Goal: Navigation & Orientation: Find specific page/section

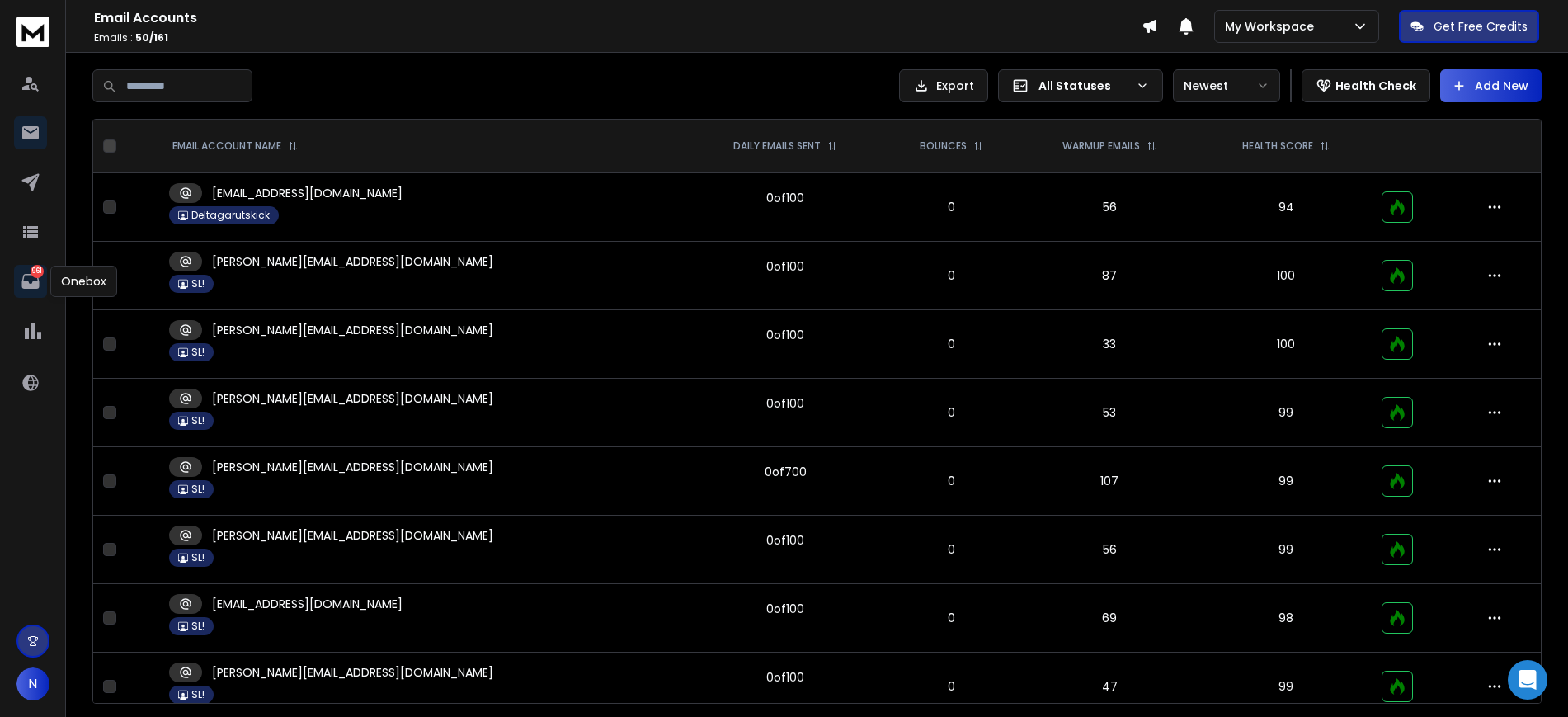
click at [26, 282] on icon at bounding box center [30, 281] width 17 height 15
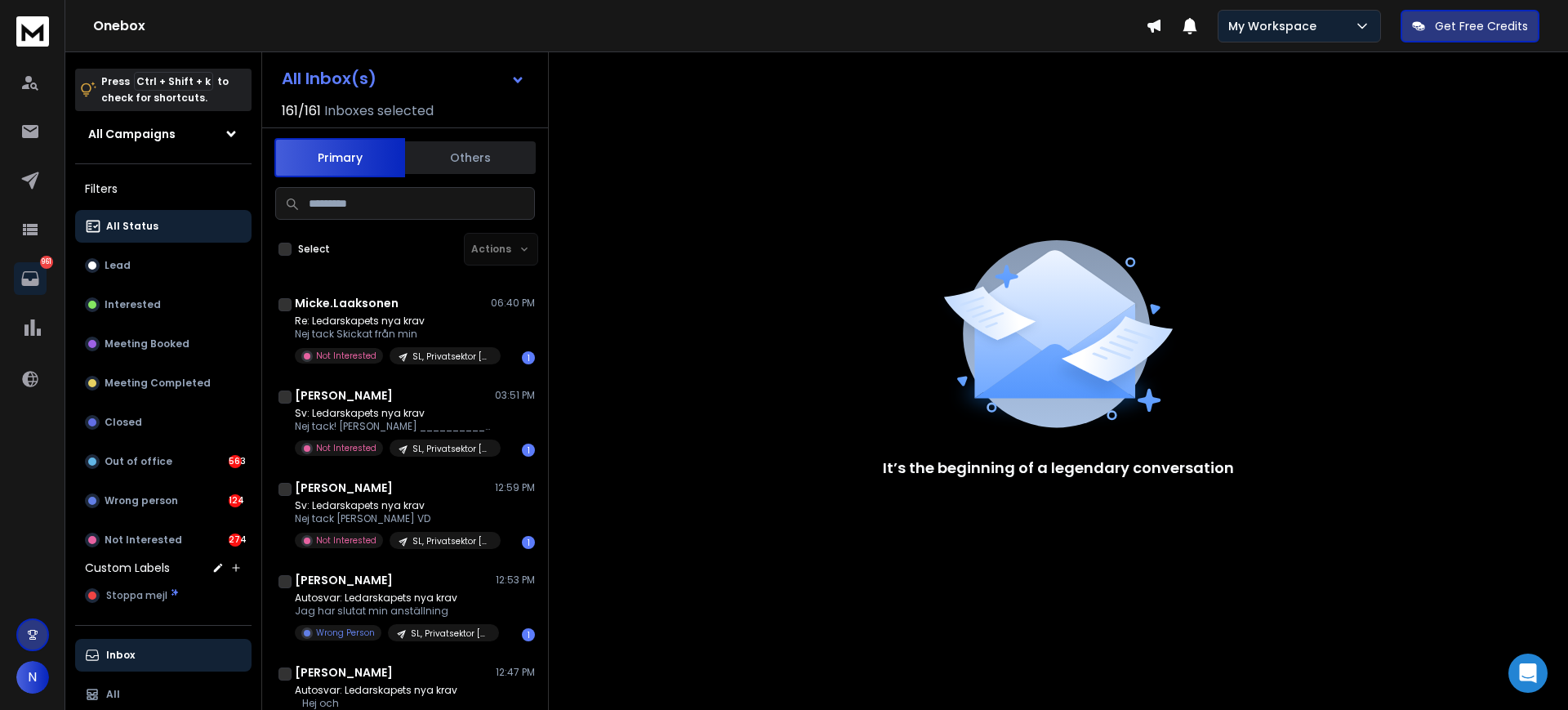
click at [1283, 23] on p "My Workspace" at bounding box center [1276, 26] width 95 height 16
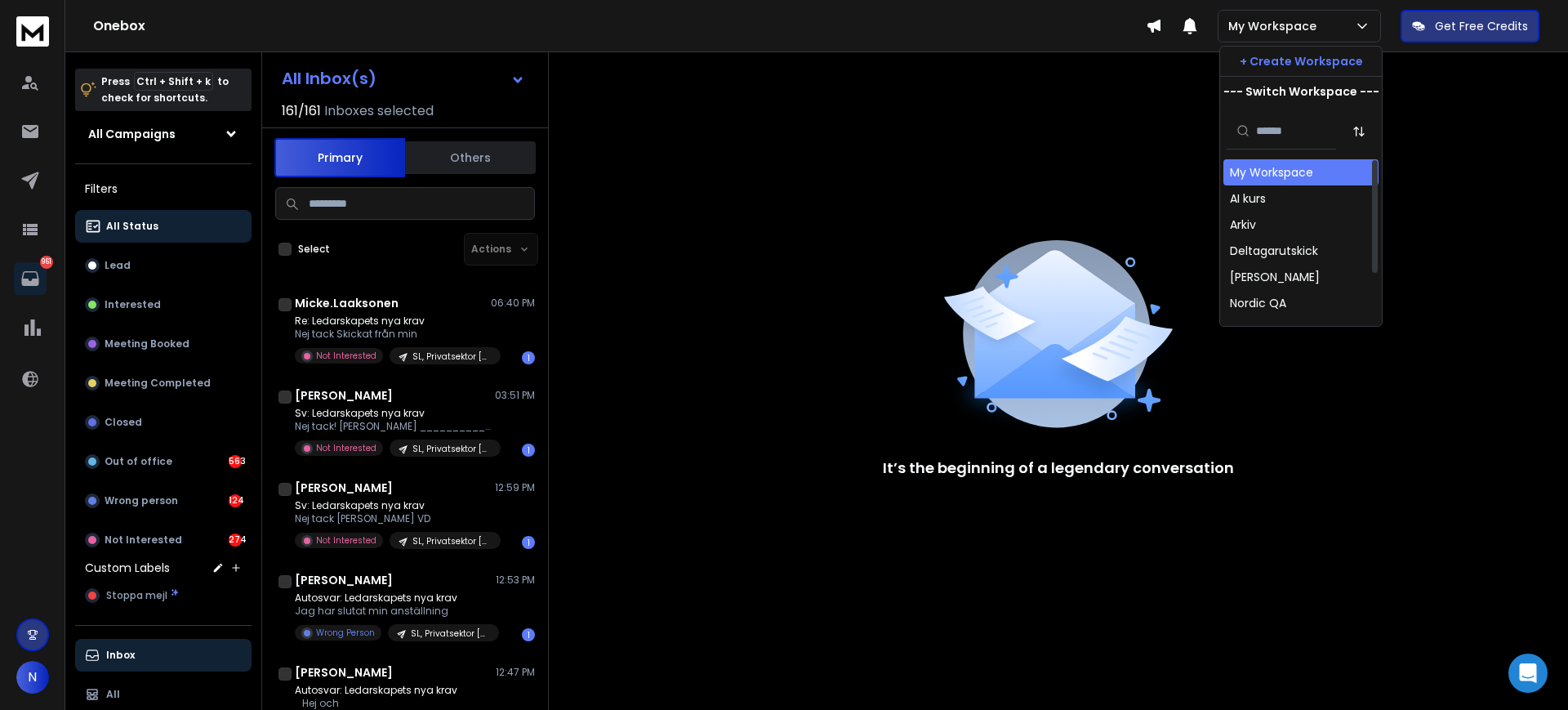
click at [1252, 176] on div "My Workspace" at bounding box center [1271, 171] width 83 height 16
